Goal: Information Seeking & Learning: Find contact information

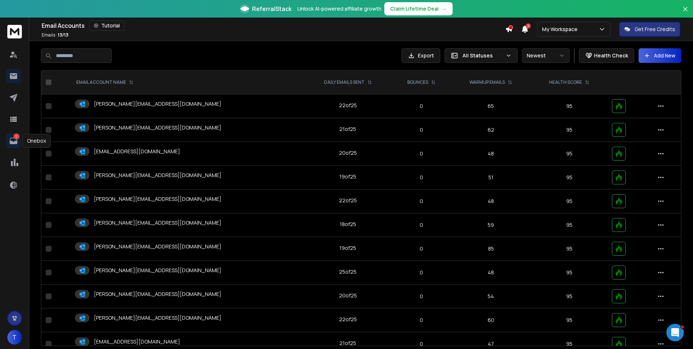
click at [10, 143] on icon at bounding box center [14, 140] width 8 height 7
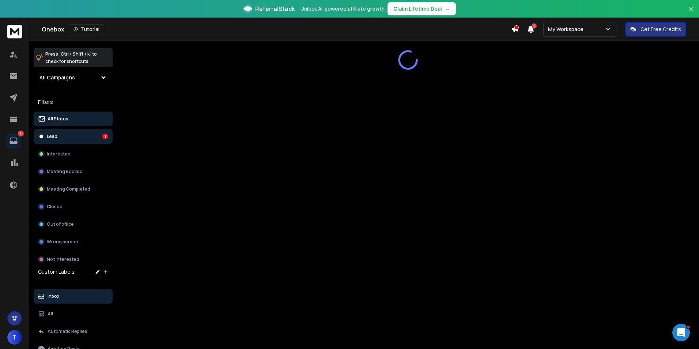
click at [59, 135] on button "Lead 1" at bounding box center [73, 136] width 79 height 15
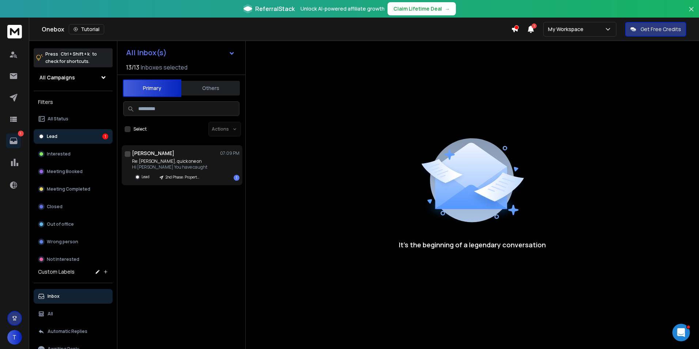
drag, startPoint x: 144, startPoint y: 164, endPoint x: 175, endPoint y: 183, distance: 37.4
click at [144, 164] on p "Re: [PERSON_NAME], quick one on" at bounding box center [169, 161] width 75 height 6
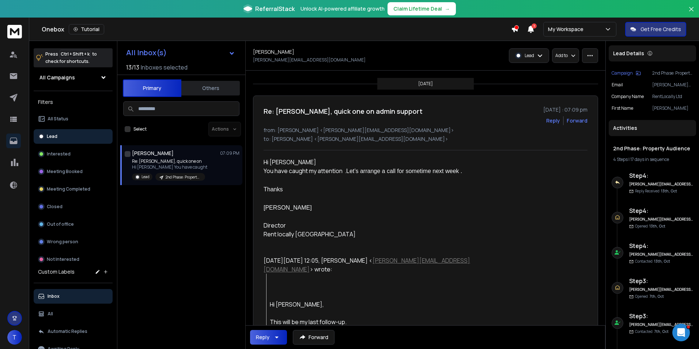
click at [346, 169] on div "You have caught my attention . Let’s arrange a call for sometime next week ." at bounding box center [370, 170] width 213 height 9
click at [347, 170] on span "Let’s arrange a call for sometime next week ." at bounding box center [404, 171] width 116 height 6
drag, startPoint x: 348, startPoint y: 171, endPoint x: 459, endPoint y: 171, distance: 111.5
click at [459, 171] on span "Let’s arrange a call for sometime next week ." at bounding box center [404, 171] width 116 height 6
drag, startPoint x: 459, startPoint y: 171, endPoint x: 467, endPoint y: 198, distance: 27.8
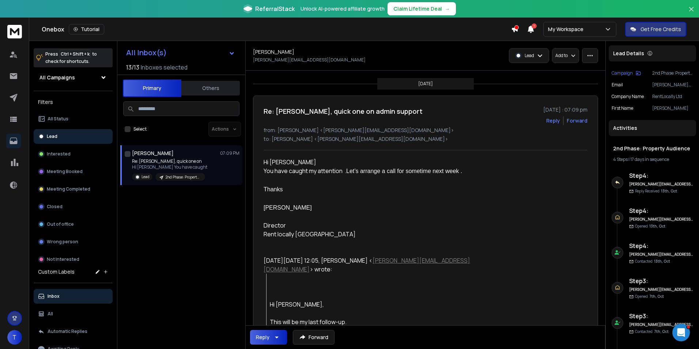
click at [467, 198] on div at bounding box center [370, 198] width 213 height 9
click at [414, 207] on div "[PERSON_NAME]" at bounding box center [370, 207] width 213 height 9
click at [294, 183] on div at bounding box center [370, 179] width 213 height 9
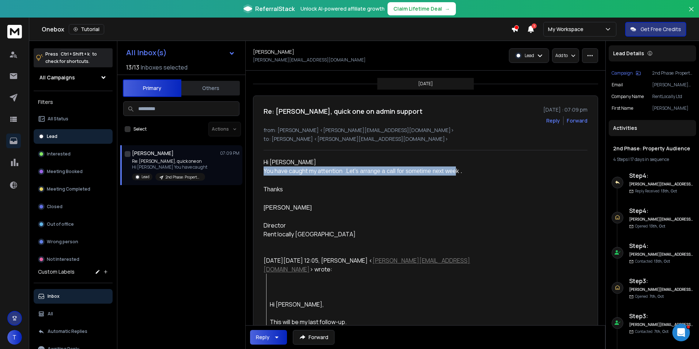
drag, startPoint x: 262, startPoint y: 171, endPoint x: 456, endPoint y: 167, distance: 194.1
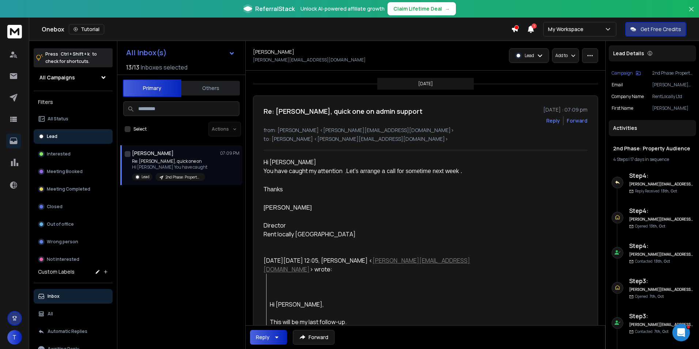
drag, startPoint x: 456, startPoint y: 167, endPoint x: 468, endPoint y: 172, distance: 12.6
click at [468, 172] on div "You have caught my attention . Let’s arrange a call for sometime next week ." at bounding box center [370, 170] width 213 height 9
drag, startPoint x: 335, startPoint y: 132, endPoint x: 373, endPoint y: 132, distance: 37.7
click at [373, 132] on p "from: [PERSON_NAME] <[PERSON_NAME][EMAIL_ADDRESS][DOMAIN_NAME]>" at bounding box center [426, 129] width 324 height 7
copy p "[DOMAIN_NAME]"
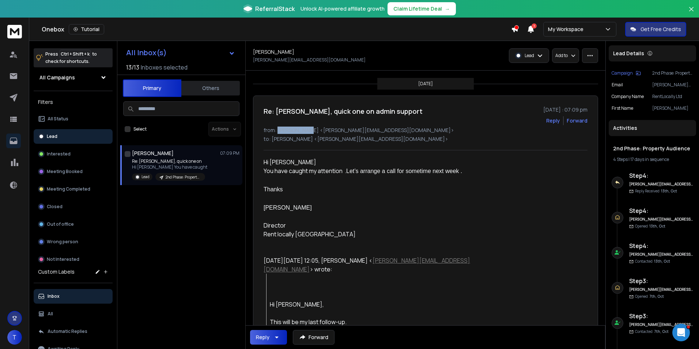
drag, startPoint x: 277, startPoint y: 130, endPoint x: 303, endPoint y: 132, distance: 26.0
click at [303, 132] on p "from: [PERSON_NAME] <[PERSON_NAME][EMAIL_ADDRESS][DOMAIN_NAME]>" at bounding box center [426, 129] width 324 height 7
copy p "[PERSON_NAME]"
click at [474, 229] on div "Director Rent locally [GEOGRAPHIC_DATA]" at bounding box center [370, 230] width 213 height 18
drag, startPoint x: 276, startPoint y: 130, endPoint x: 338, endPoint y: 130, distance: 62.1
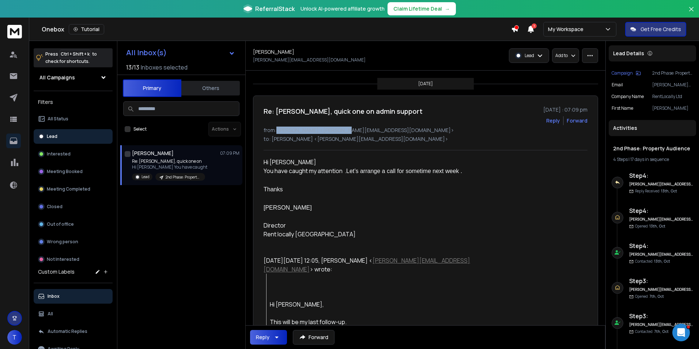
click at [338, 130] on p "from: [PERSON_NAME] <[PERSON_NAME][EMAIL_ADDRESS][DOMAIN_NAME]>" at bounding box center [426, 129] width 324 height 7
click at [341, 130] on p "from: [PERSON_NAME] <[PERSON_NAME][EMAIL_ADDRESS][DOMAIN_NAME]>" at bounding box center [426, 129] width 324 height 7
drag, startPoint x: 278, startPoint y: 130, endPoint x: 376, endPoint y: 130, distance: 98.3
click at [376, 130] on p "from: [PERSON_NAME] <[PERSON_NAME][EMAIL_ADDRESS][DOMAIN_NAME]>" at bounding box center [426, 129] width 324 height 7
